Goal: Task Accomplishment & Management: Use online tool/utility

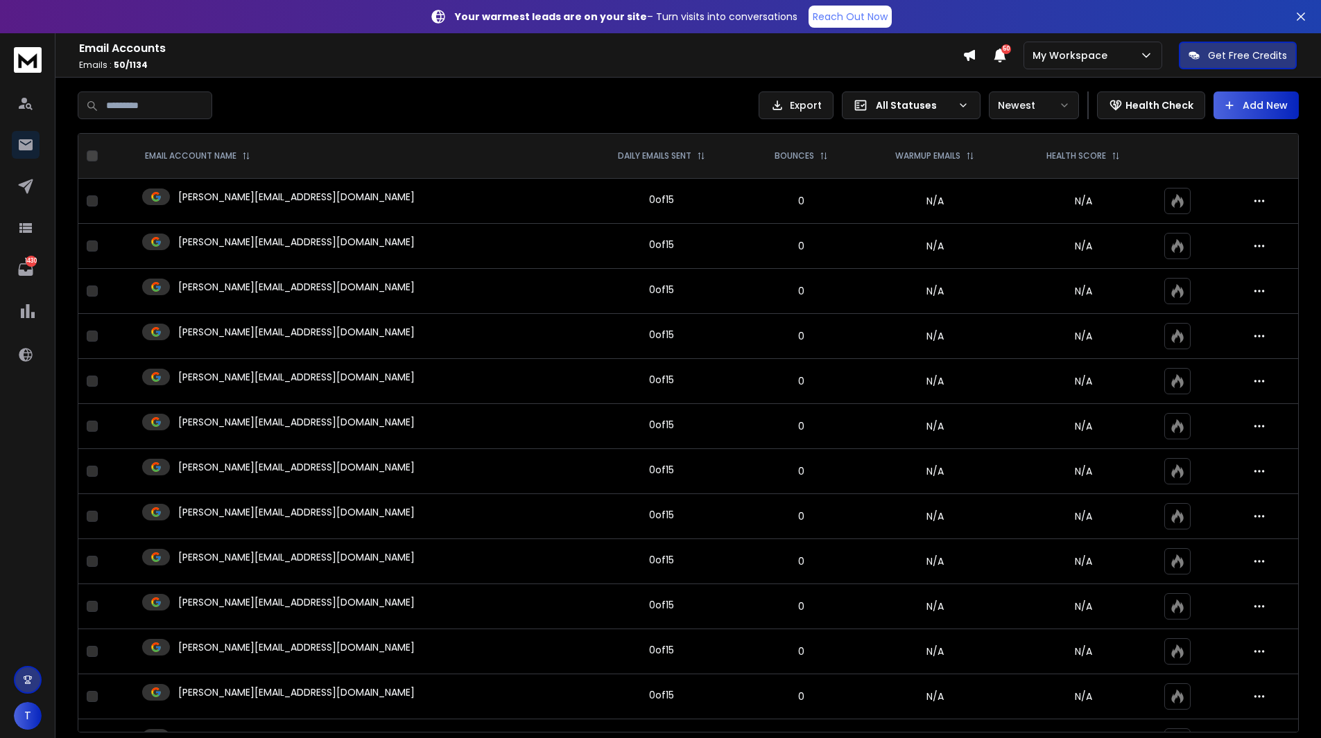
click at [1244, 94] on button "Add New" at bounding box center [1255, 106] width 85 height 28
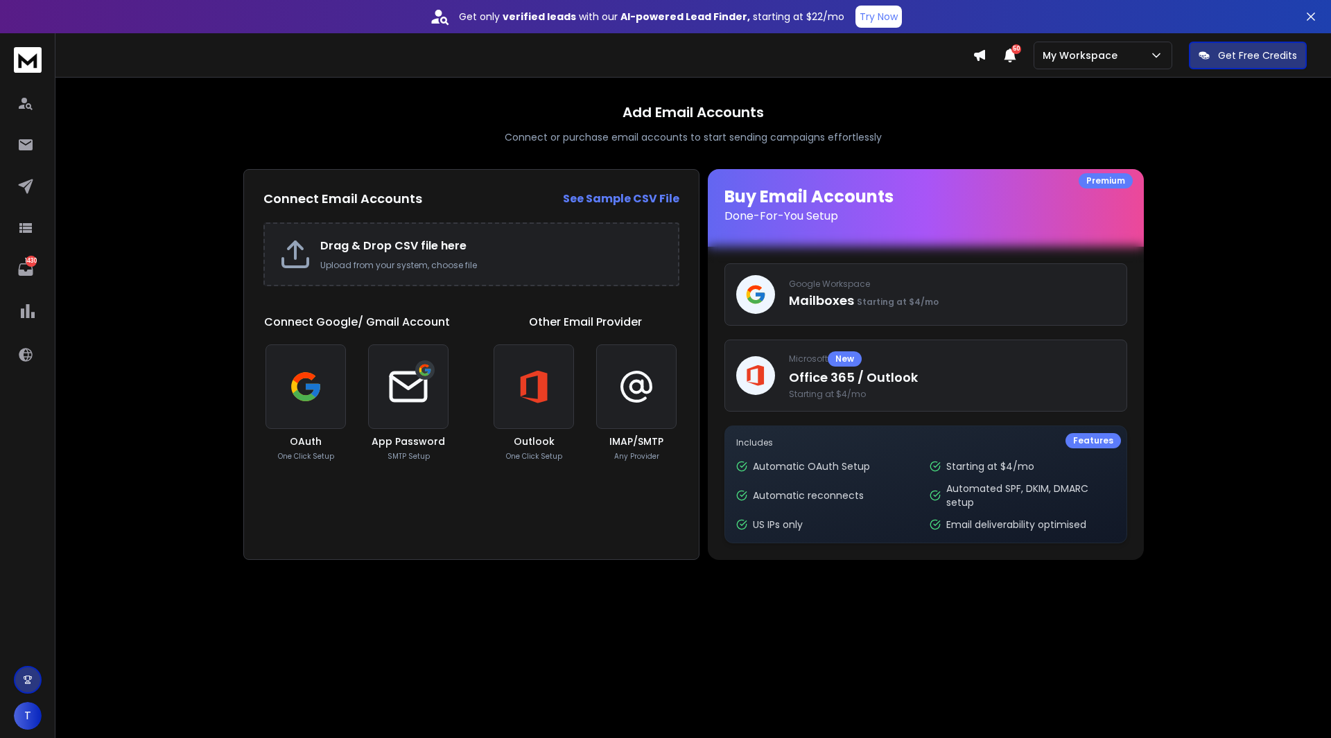
click at [282, 390] on div at bounding box center [306, 387] width 80 height 85
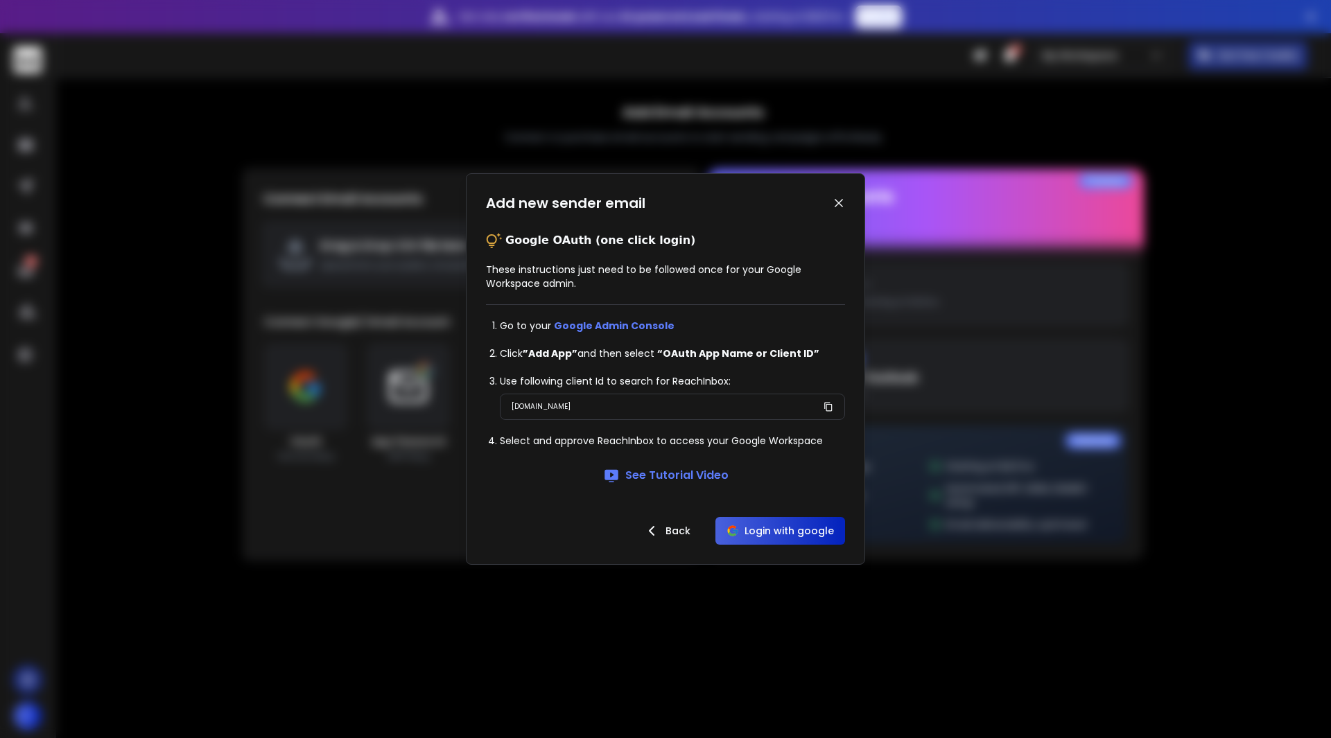
click at [794, 530] on button "Login with google" at bounding box center [781, 531] width 130 height 28
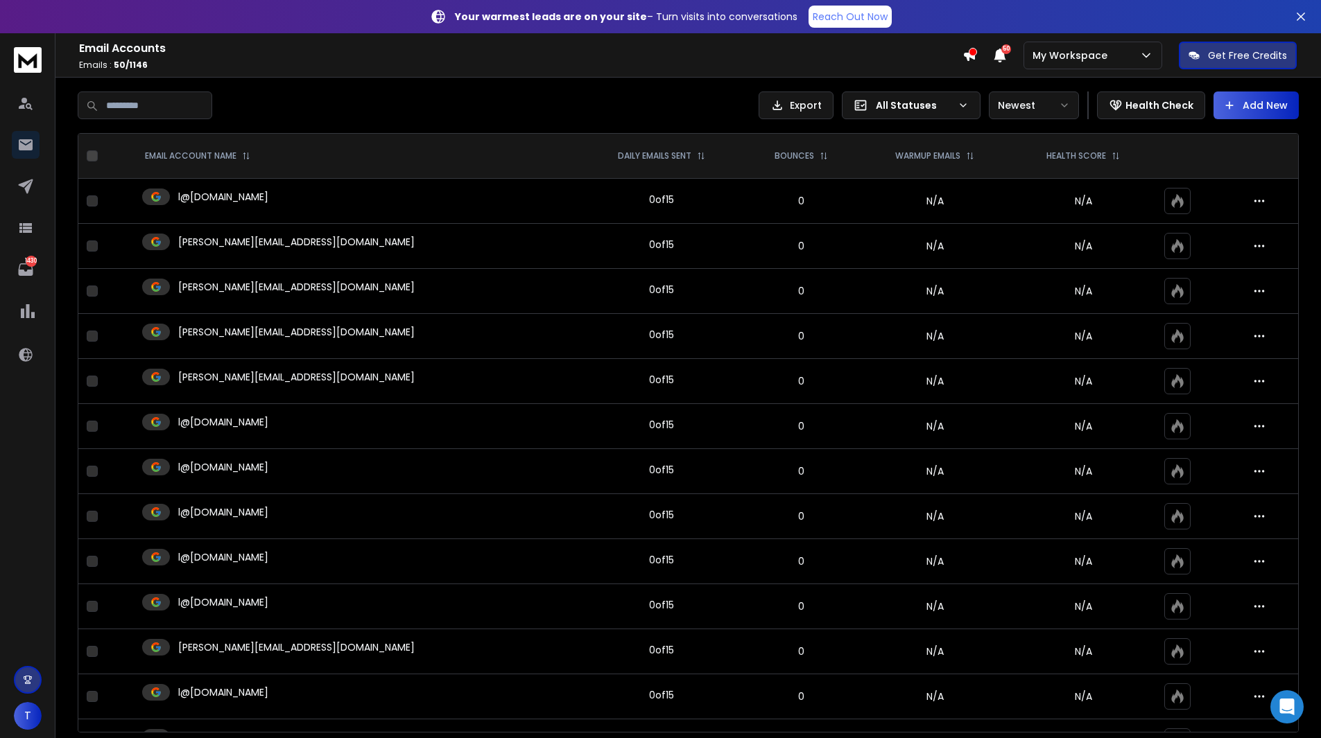
click at [1274, 103] on button "Add New" at bounding box center [1255, 106] width 85 height 28
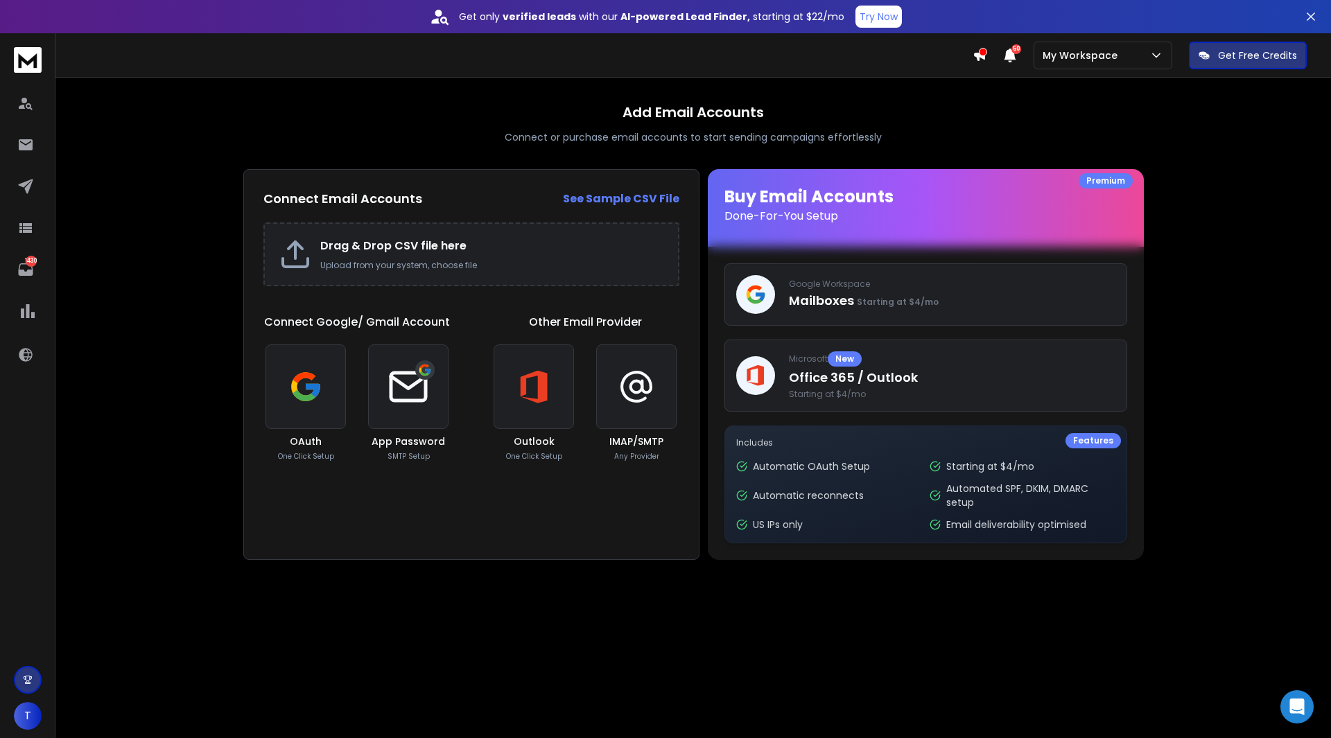
click at [323, 393] on icon at bounding box center [305, 387] width 35 height 42
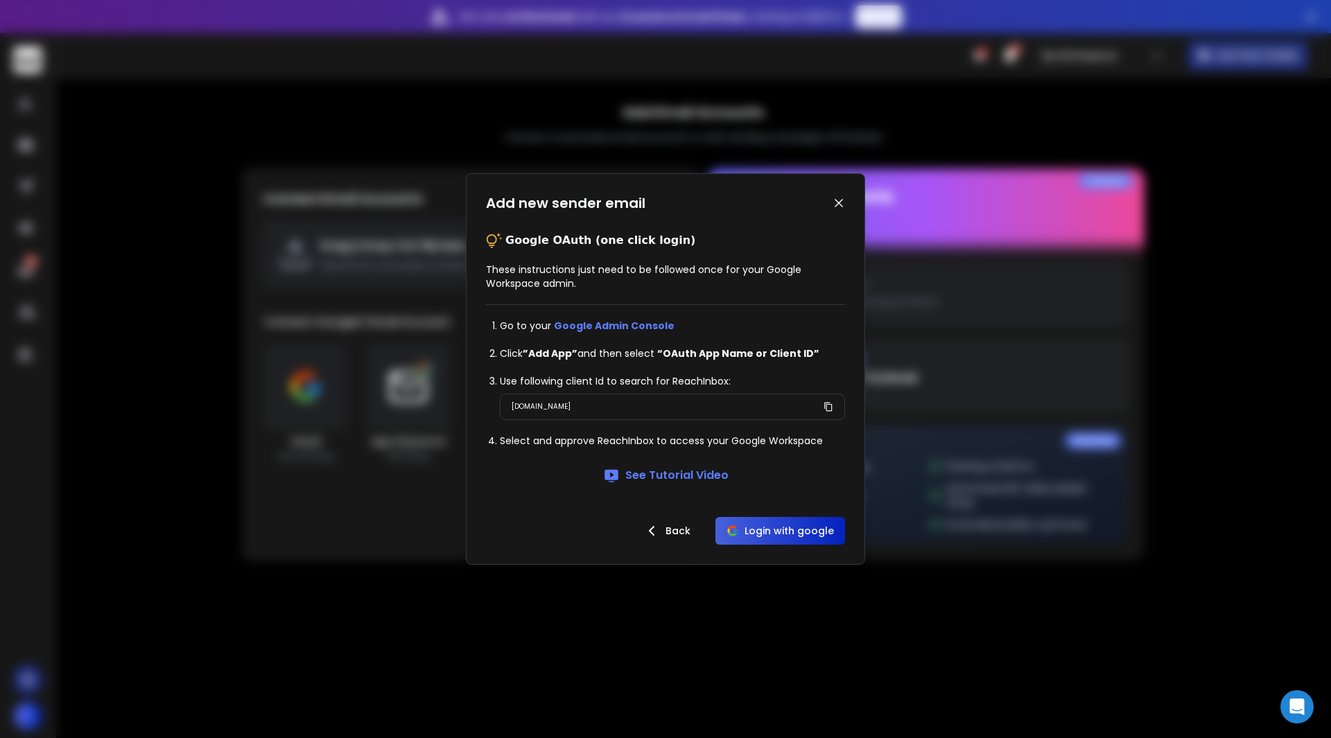
click at [799, 542] on button "Login with google" at bounding box center [781, 531] width 130 height 28
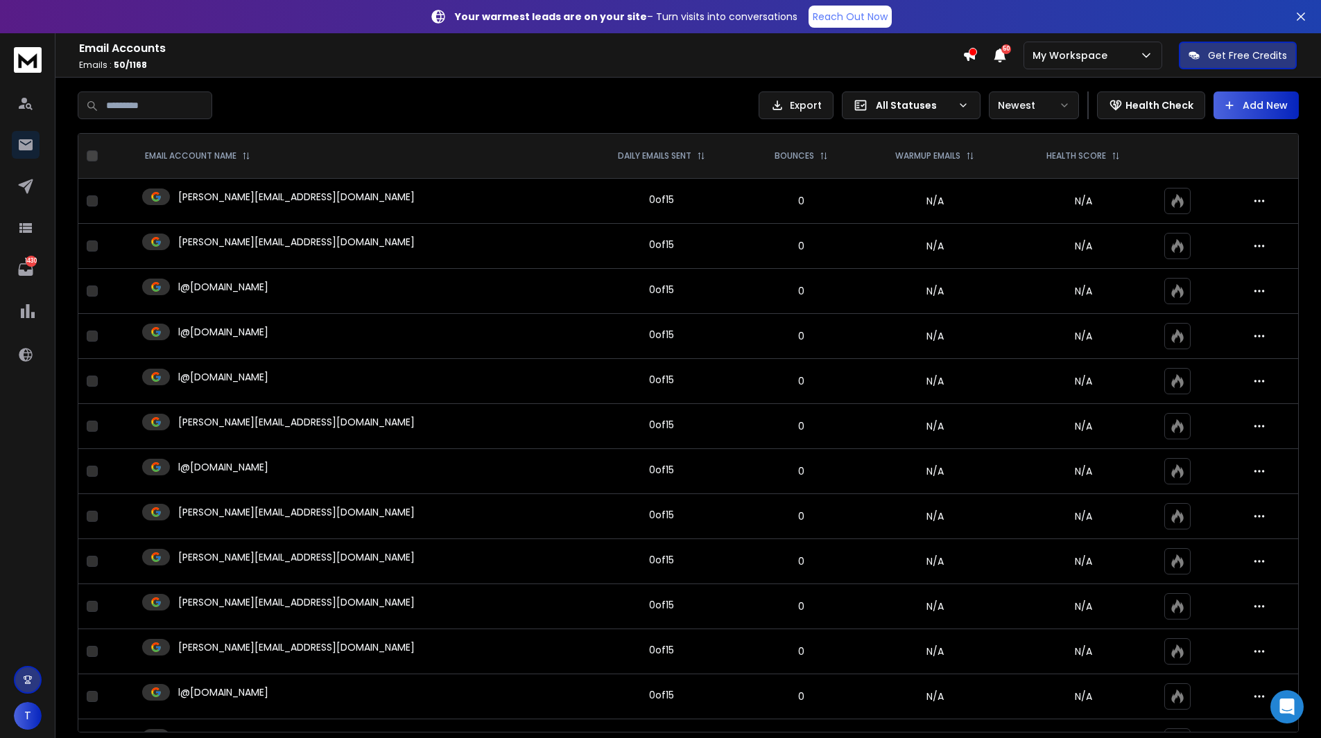
click at [1261, 103] on button "Add New" at bounding box center [1255, 106] width 85 height 28
click at [1259, 106] on button "Add New" at bounding box center [1255, 106] width 85 height 28
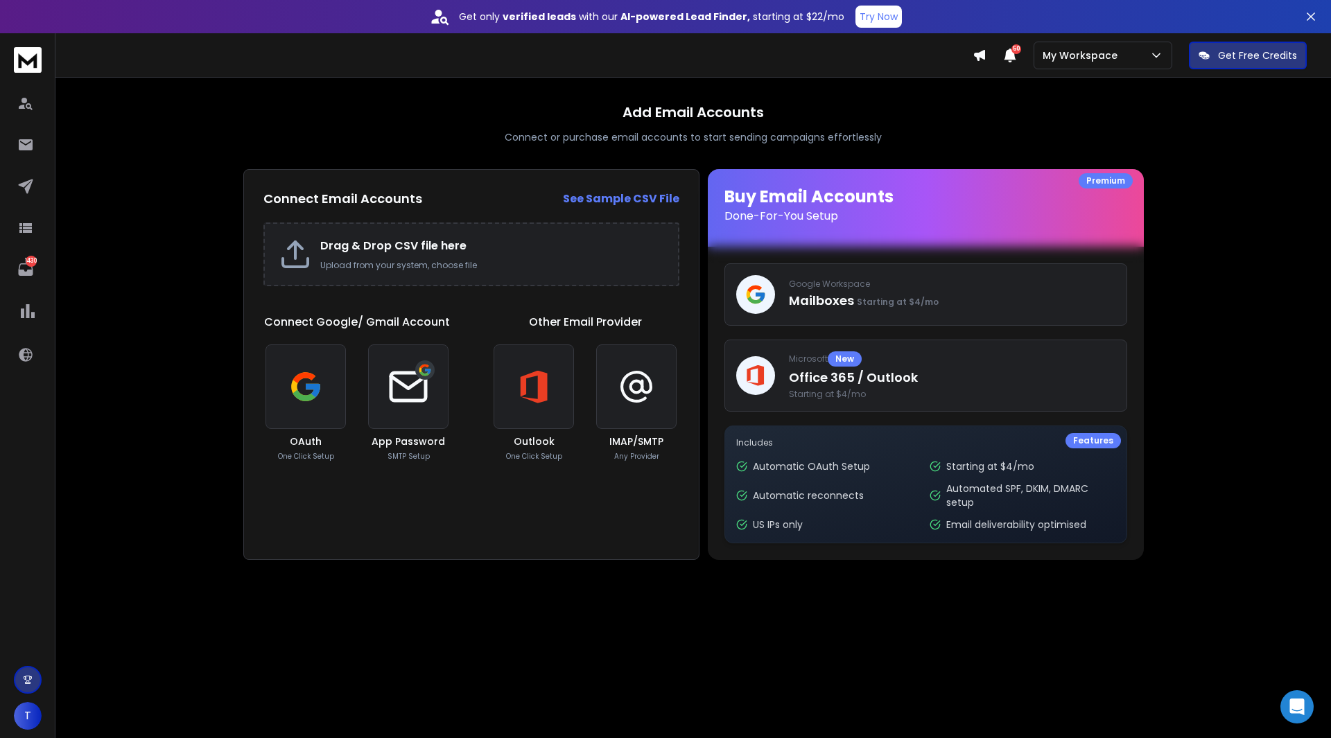
click at [317, 388] on icon at bounding box center [313, 391] width 15 height 14
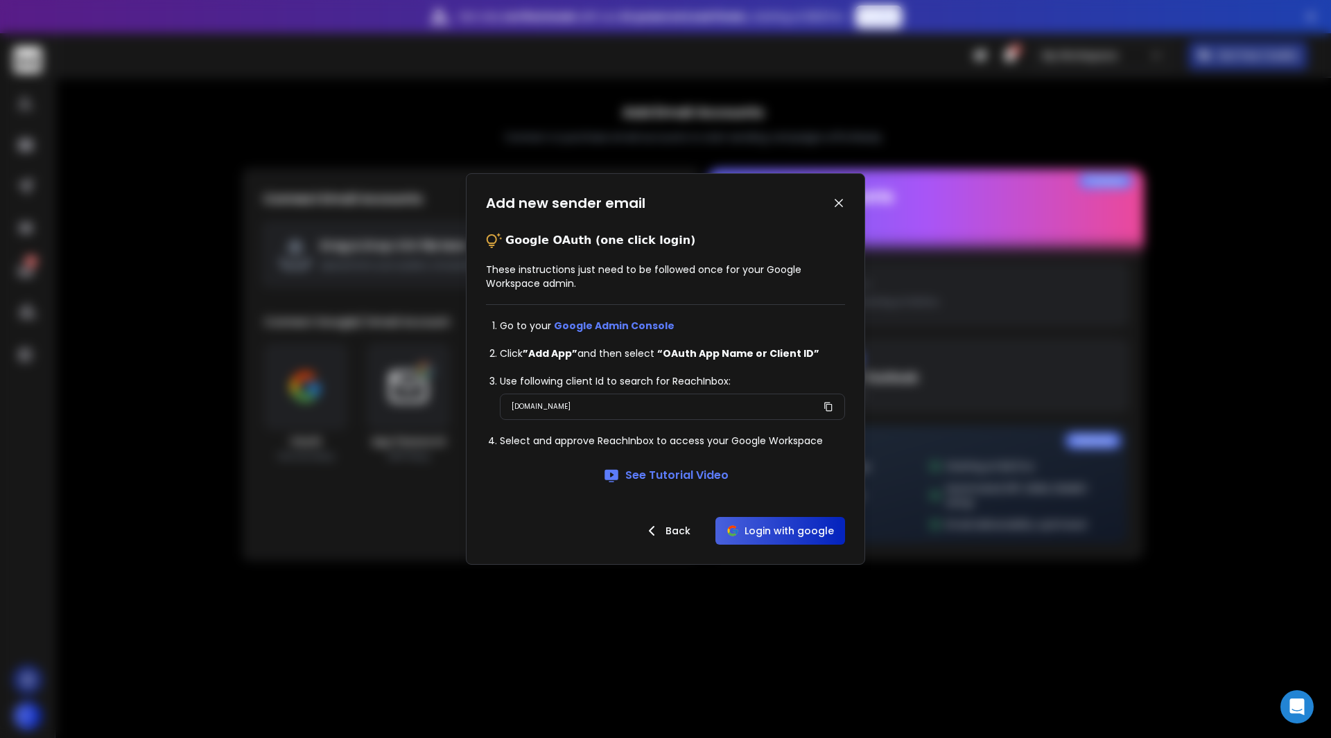
click at [802, 526] on button "Login with google" at bounding box center [781, 531] width 130 height 28
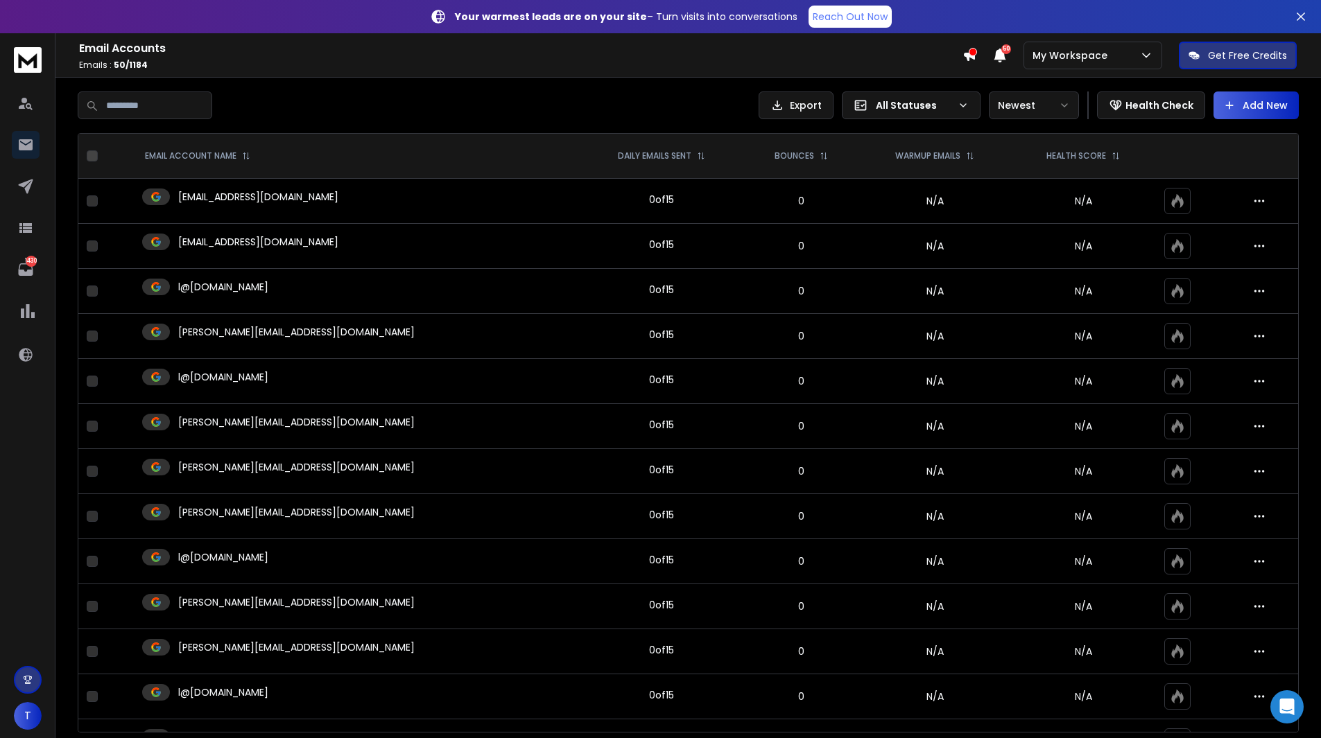
drag, startPoint x: 1241, startPoint y: 111, endPoint x: 1205, endPoint y: 127, distance: 39.4
click at [1239, 110] on button "Add New" at bounding box center [1255, 106] width 85 height 28
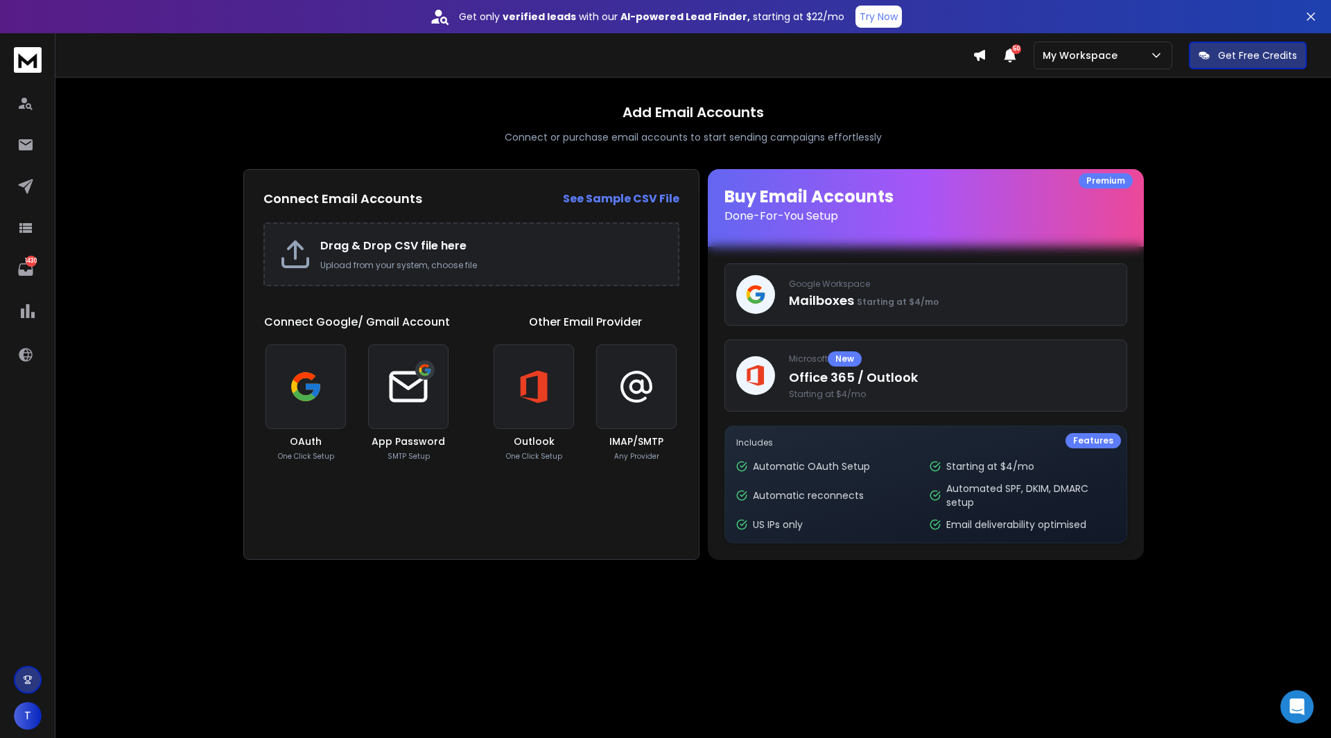
click at [328, 394] on div at bounding box center [306, 387] width 80 height 85
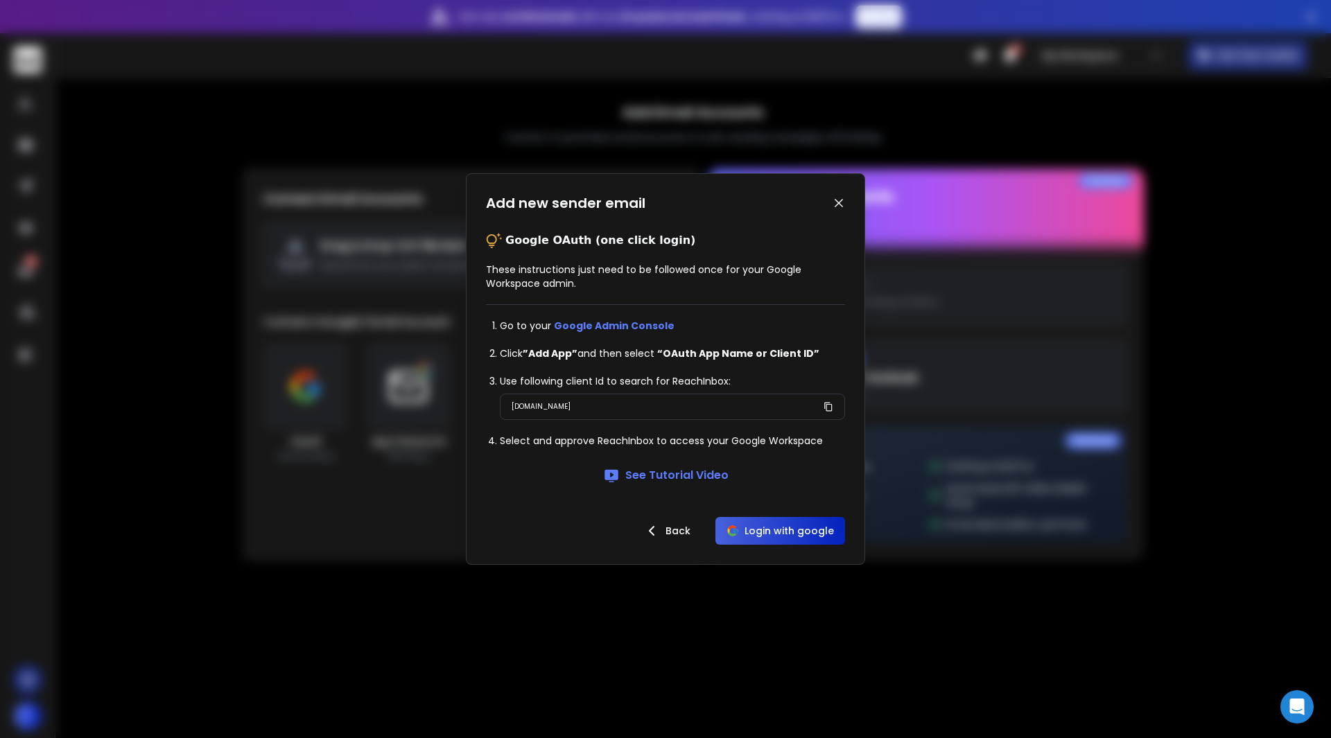
click at [822, 535] on button "Login with google" at bounding box center [781, 531] width 130 height 28
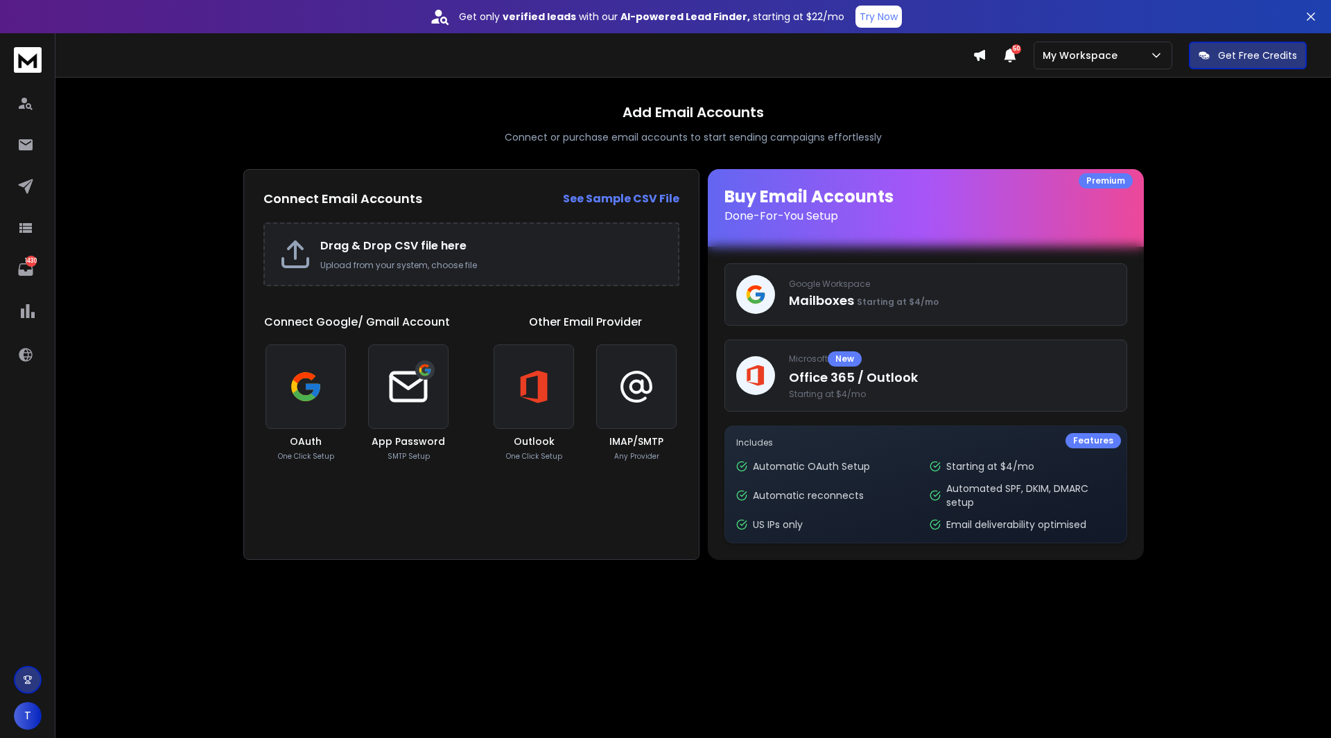
click at [304, 394] on icon at bounding box center [305, 387] width 35 height 42
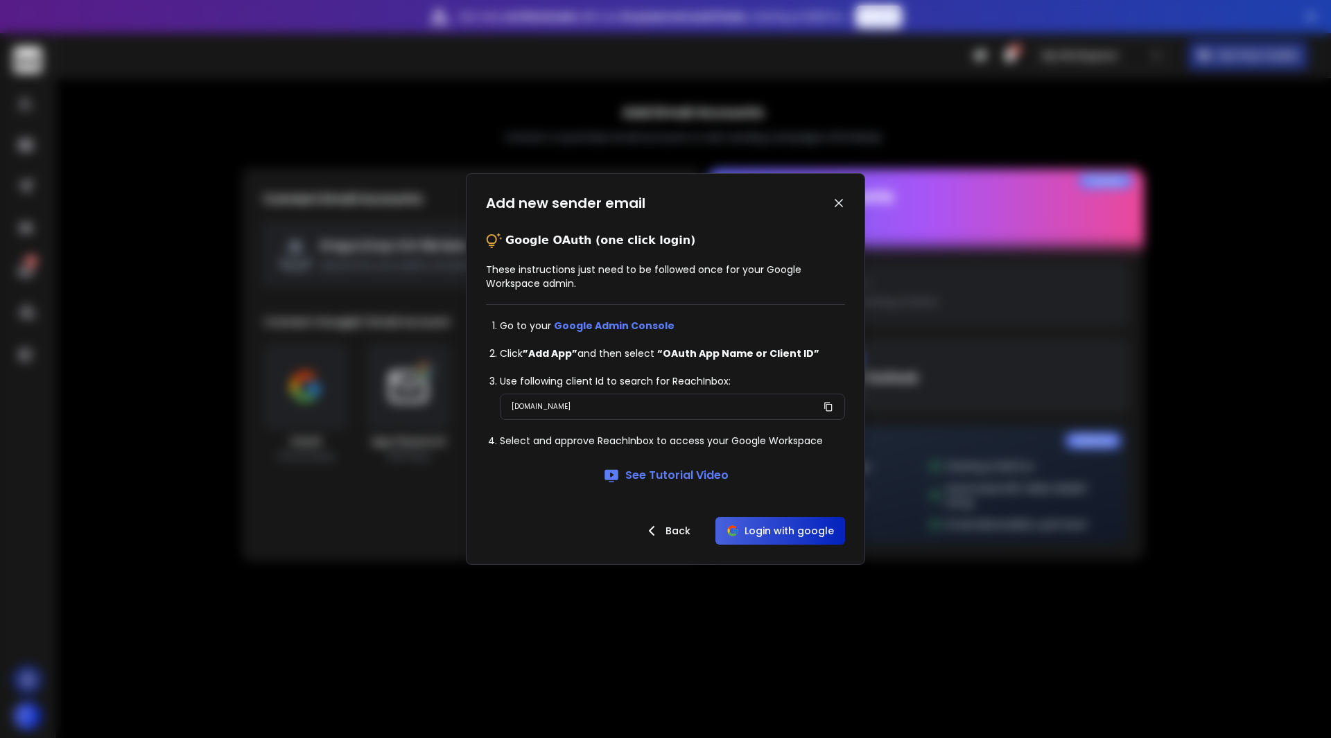
click at [820, 531] on button "Login with google" at bounding box center [781, 531] width 130 height 28
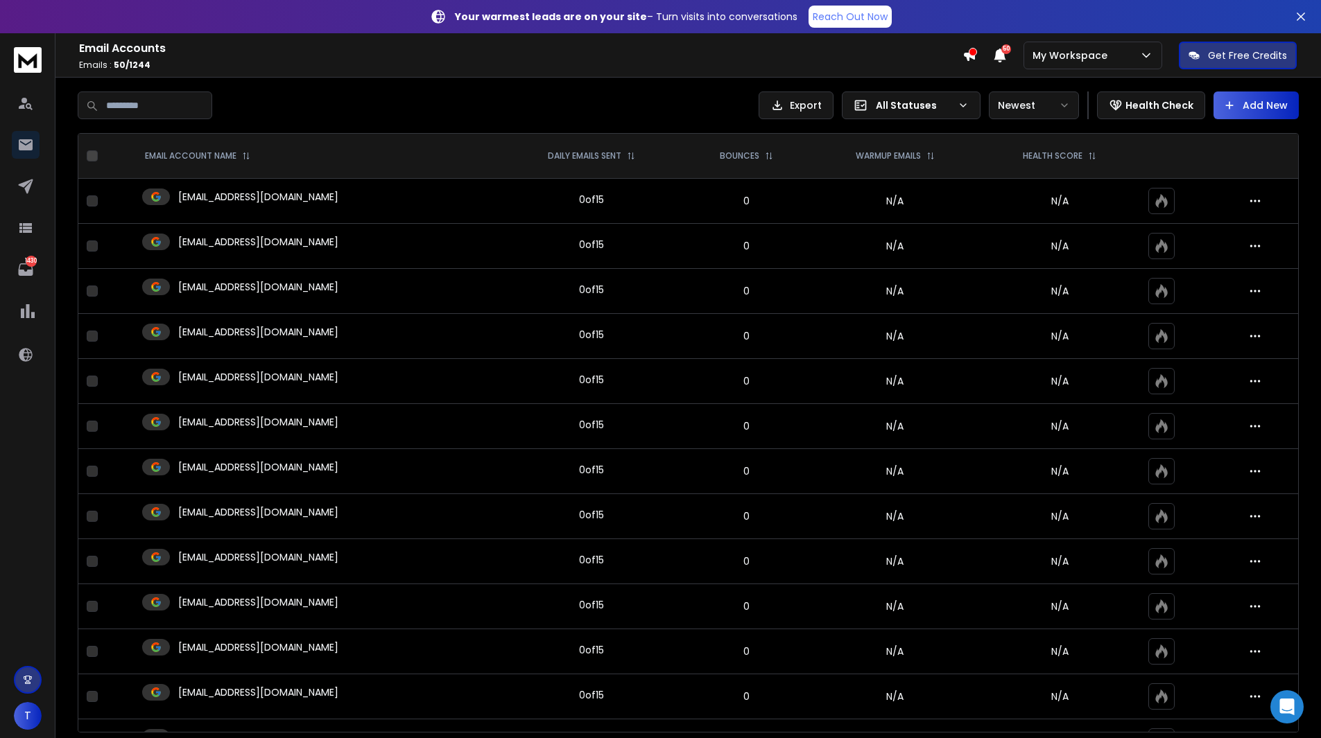
click at [1241, 101] on button "Add New" at bounding box center [1255, 106] width 85 height 28
